Goal: Navigation & Orientation: Find specific page/section

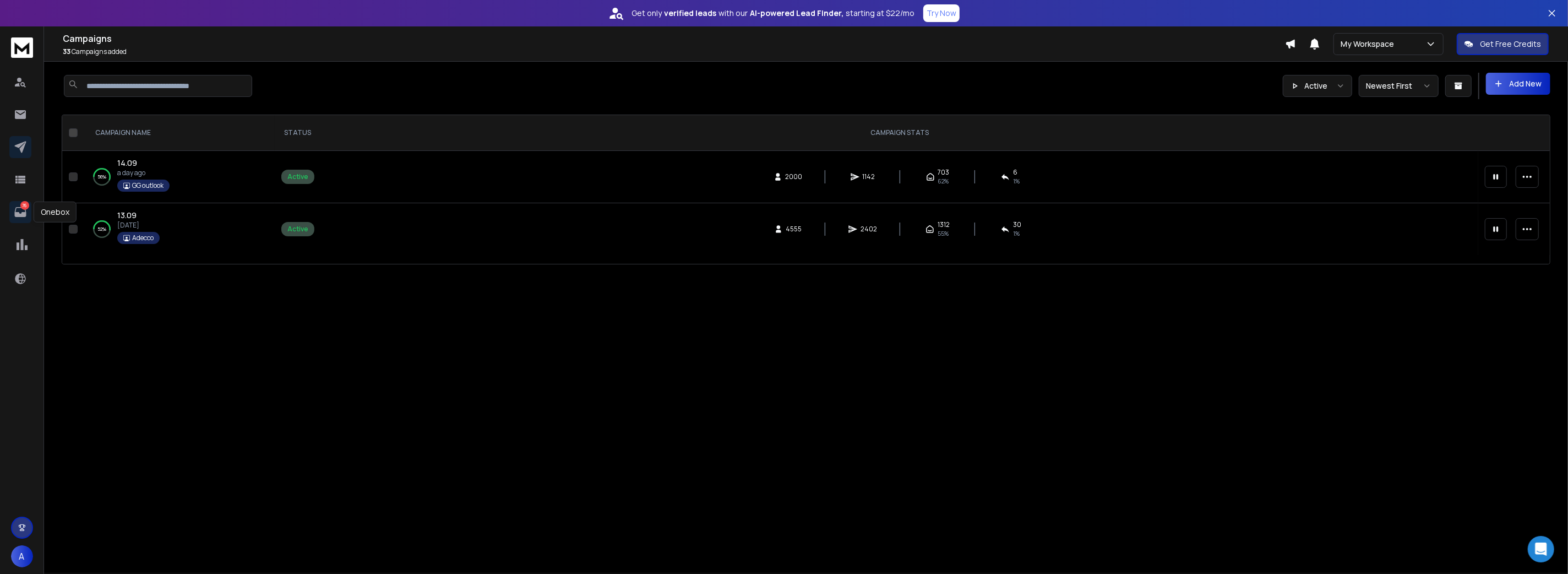
click at [18, 214] on icon at bounding box center [20, 212] width 11 height 10
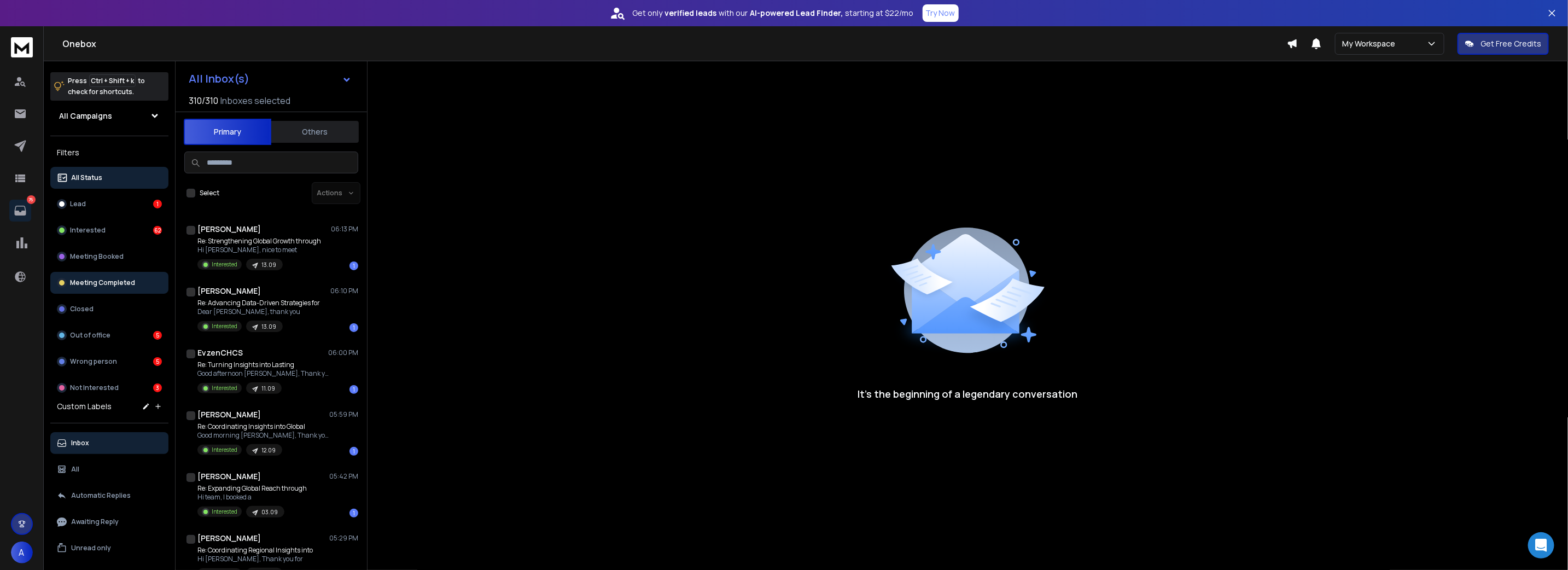
scroll to position [61, 0]
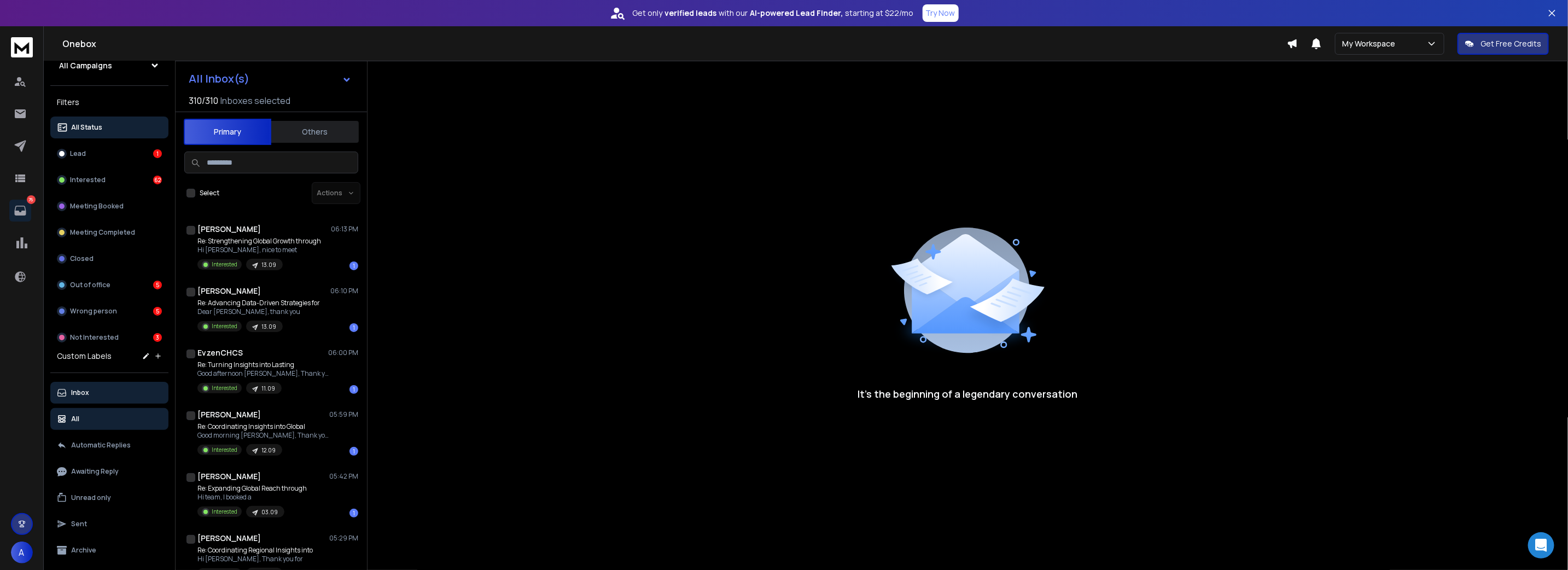
click at [72, 415] on p "All" at bounding box center [75, 419] width 8 height 9
click at [83, 441] on p "Automatic Replies" at bounding box center [101, 445] width 60 height 9
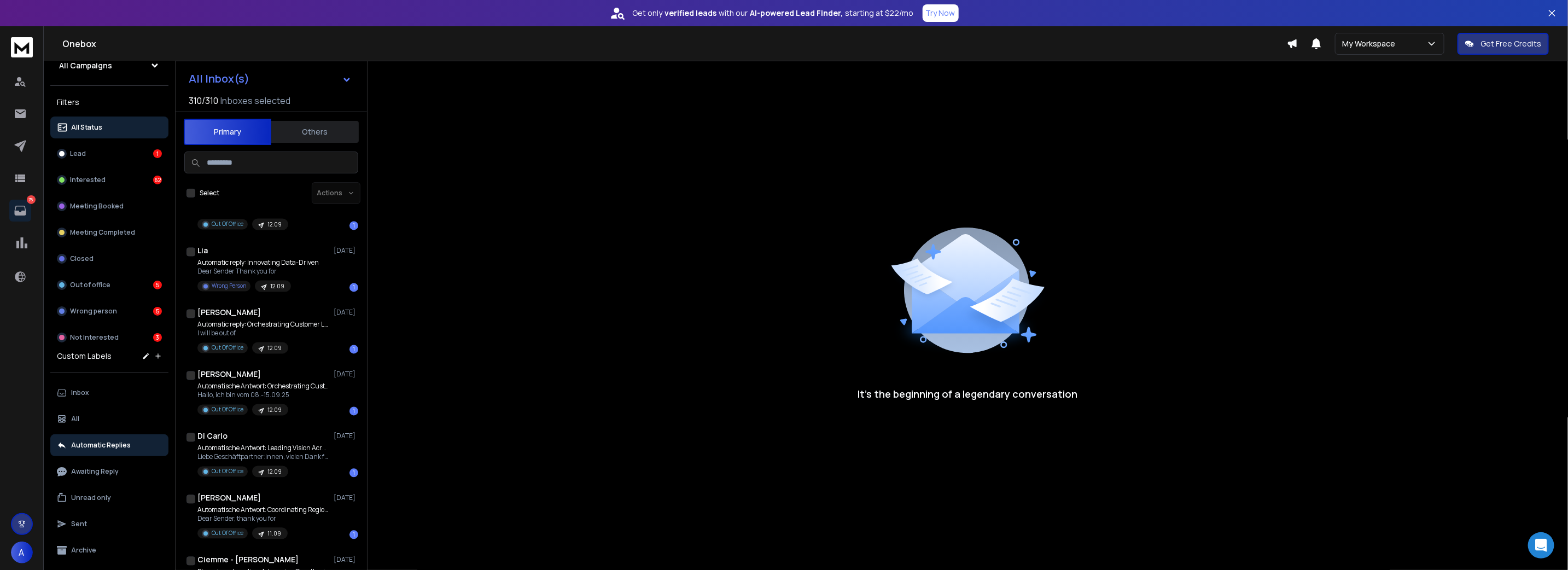
scroll to position [1868, 0]
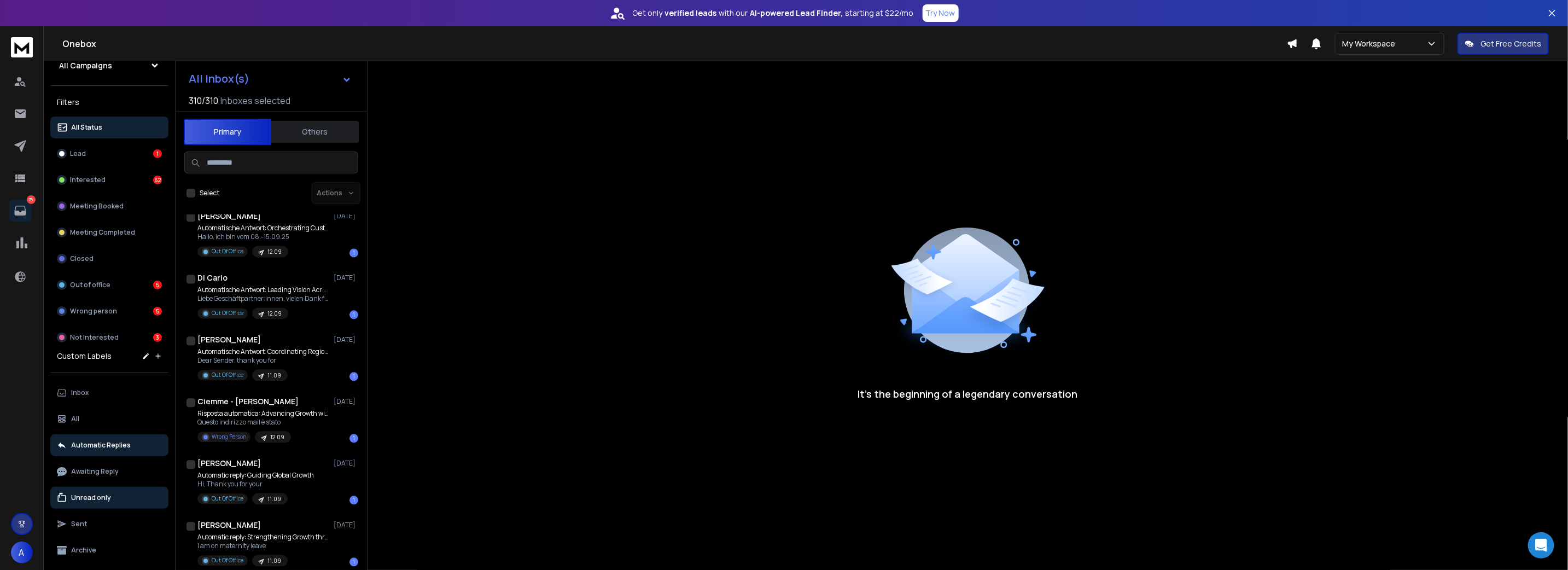
click at [88, 494] on p "Unread only" at bounding box center [91, 498] width 40 height 9
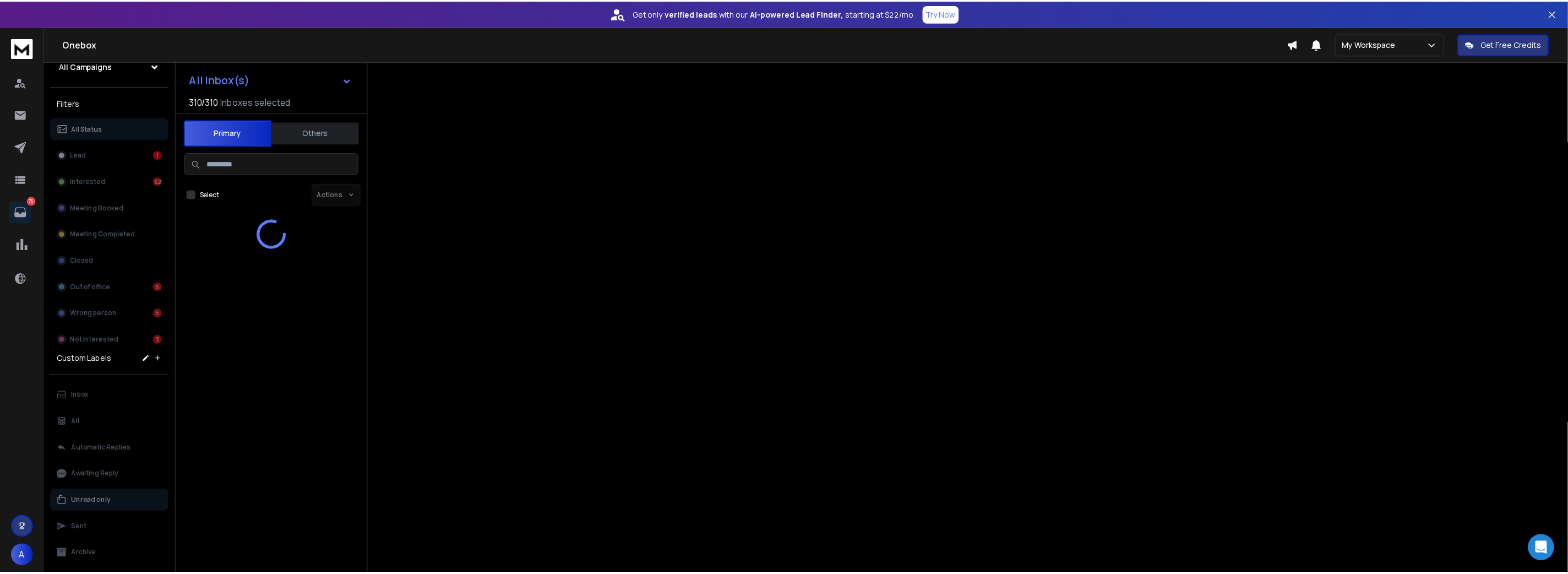
scroll to position [0, 0]
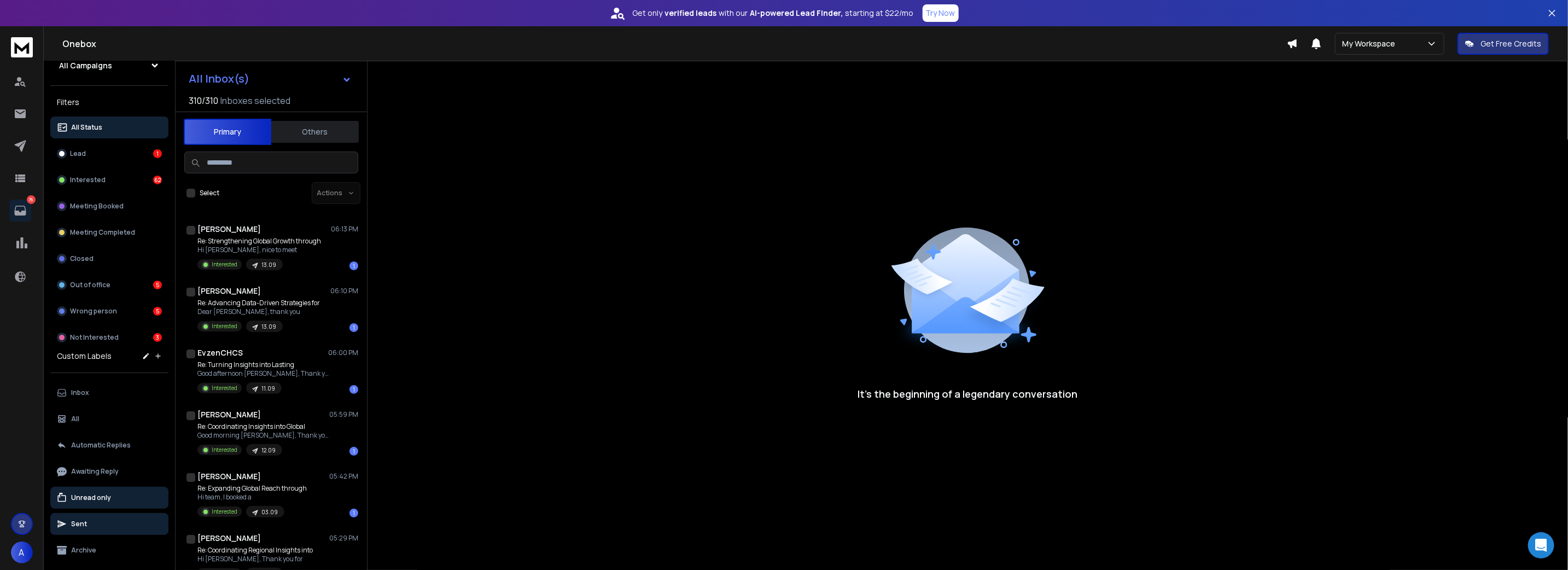
click at [90, 514] on button "Sent" at bounding box center [109, 524] width 118 height 22
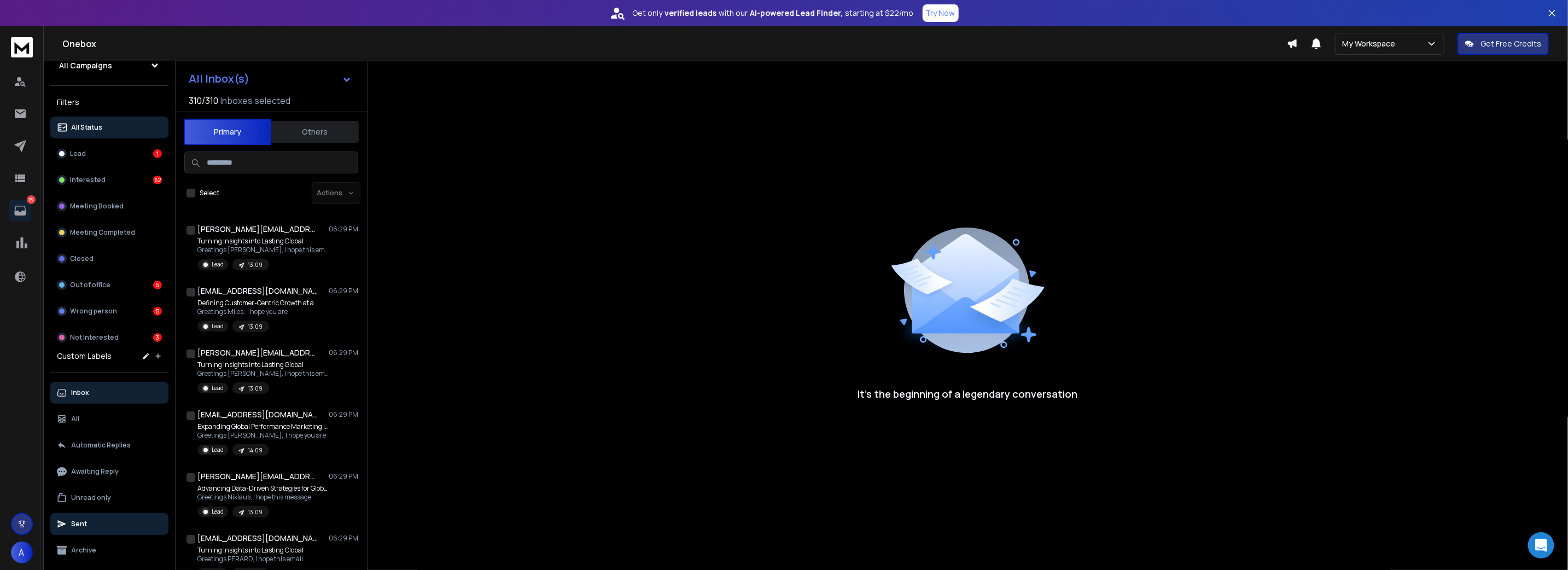
click at [89, 382] on button "Inbox" at bounding box center [109, 392] width 118 height 22
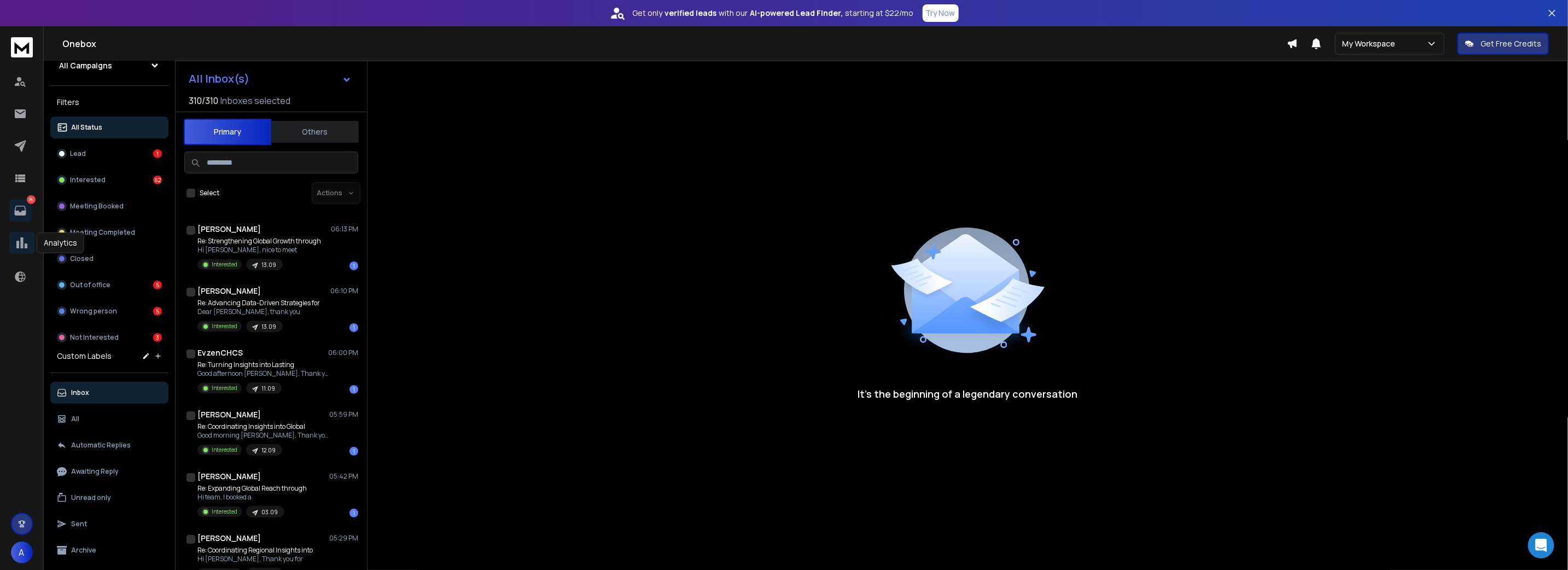
click at [28, 242] on icon at bounding box center [22, 243] width 16 height 16
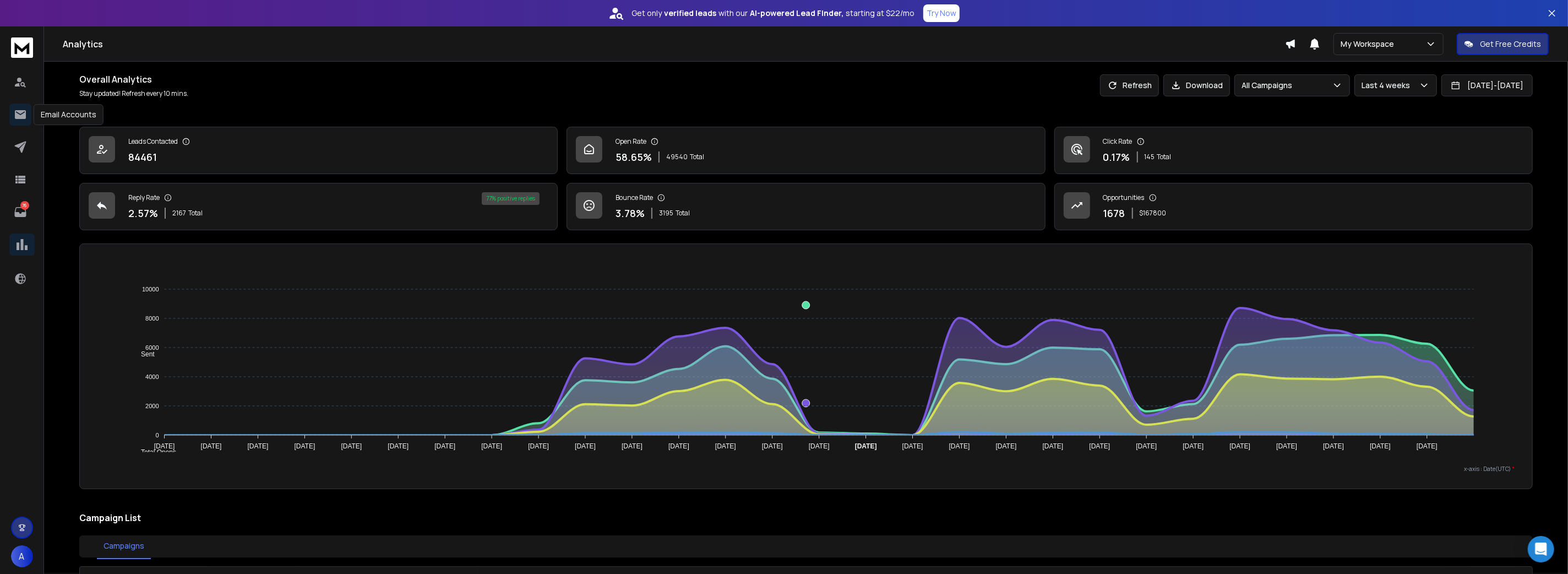
click at [21, 115] on icon at bounding box center [20, 114] width 11 height 9
